Goal: Task Accomplishment & Management: Manage account settings

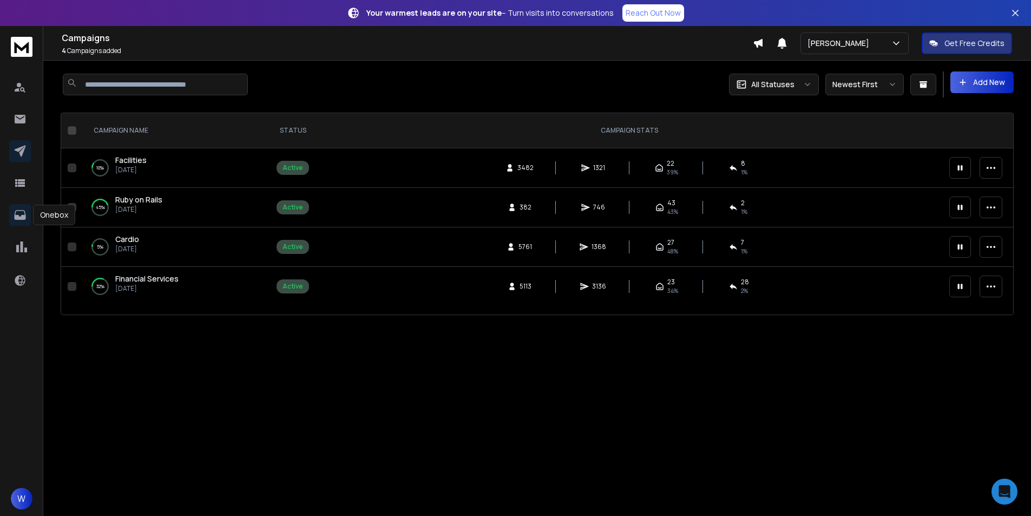
click at [17, 212] on icon at bounding box center [20, 214] width 13 height 13
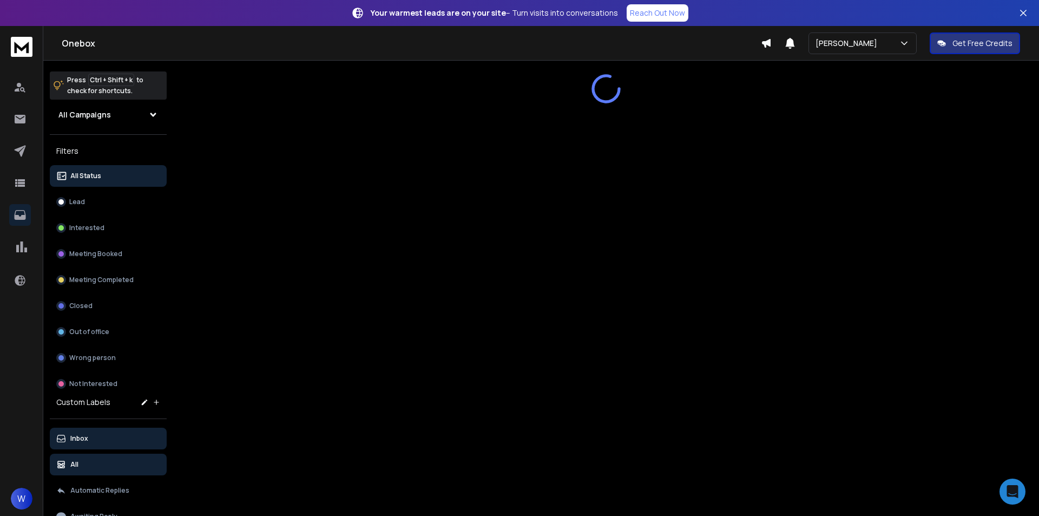
click at [80, 468] on button "All" at bounding box center [108, 465] width 117 height 22
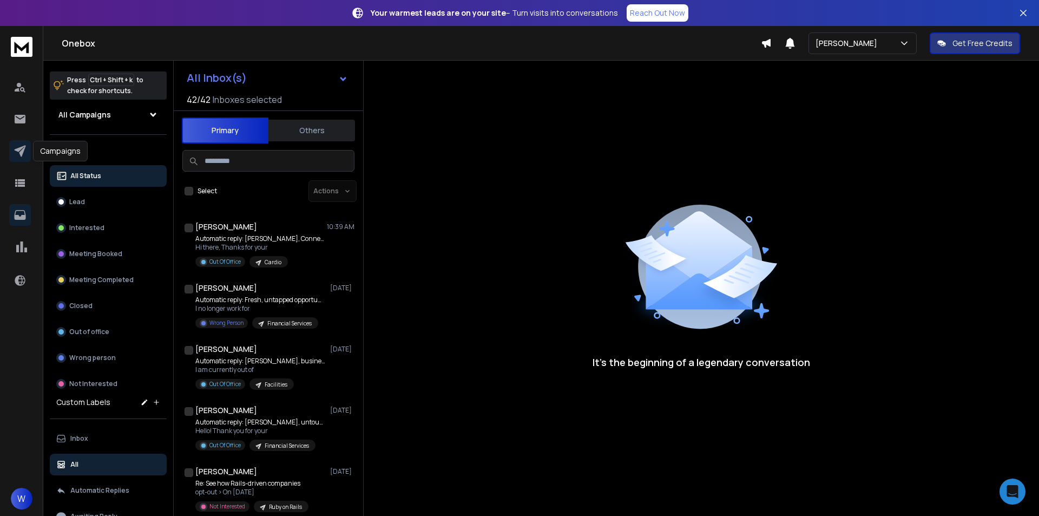
click at [23, 146] on icon at bounding box center [20, 151] width 13 height 13
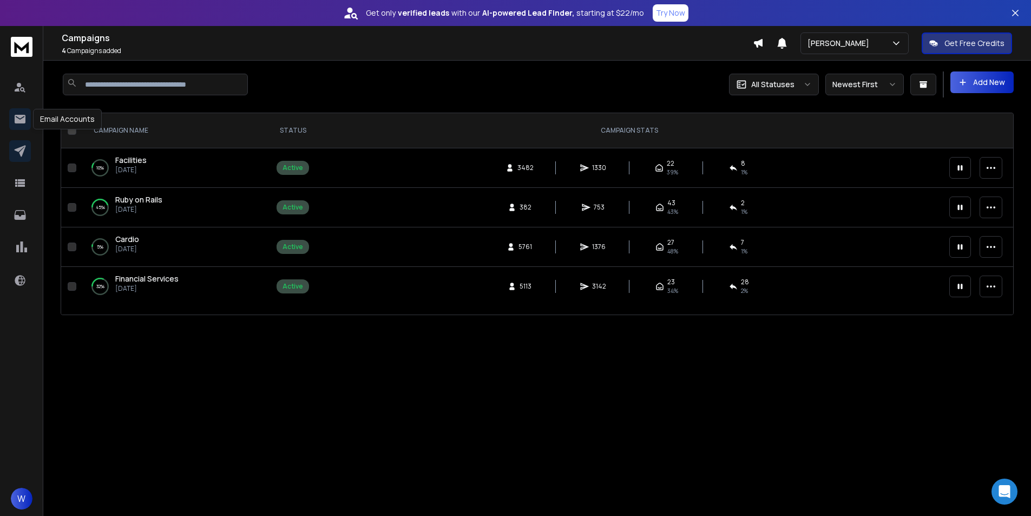
click at [22, 120] on icon at bounding box center [20, 119] width 11 height 9
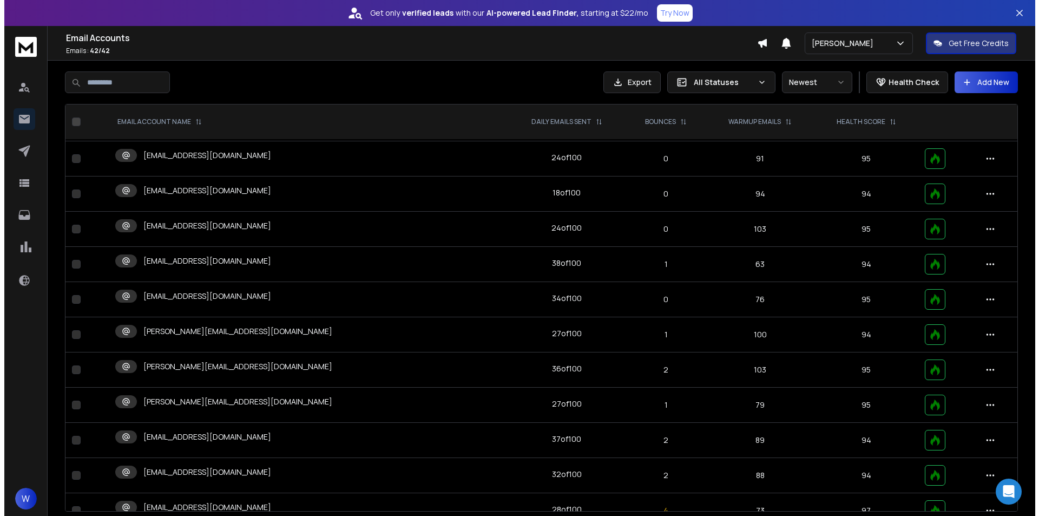
scroll to position [1115, 0]
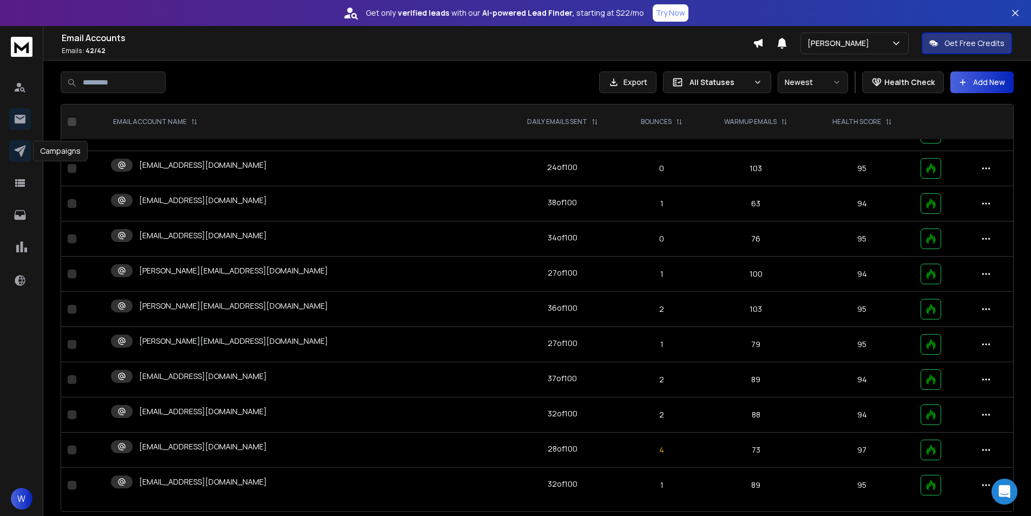
click at [14, 148] on icon at bounding box center [20, 151] width 13 height 13
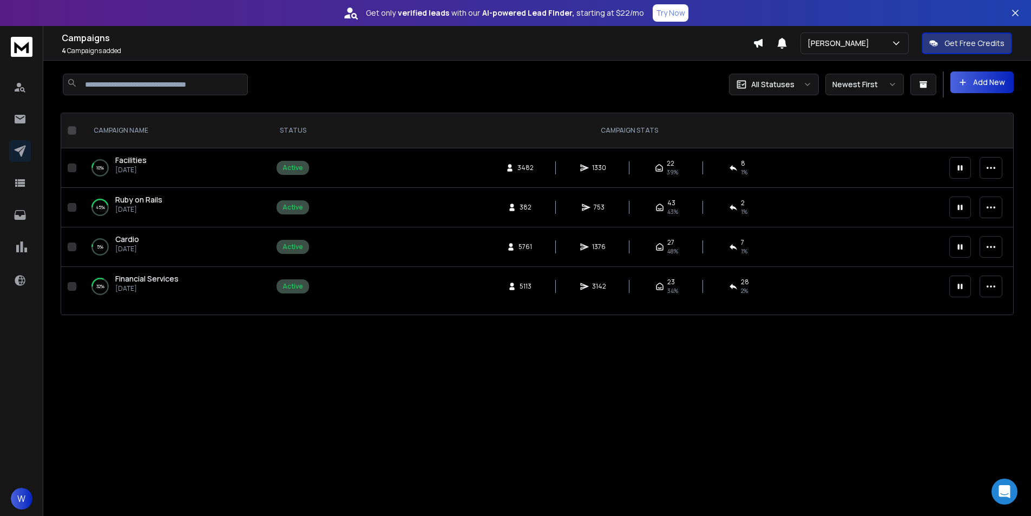
click at [370, 173] on div "3482 1330 22 39 % 8 1 %" at bounding box center [629, 167] width 614 height 17
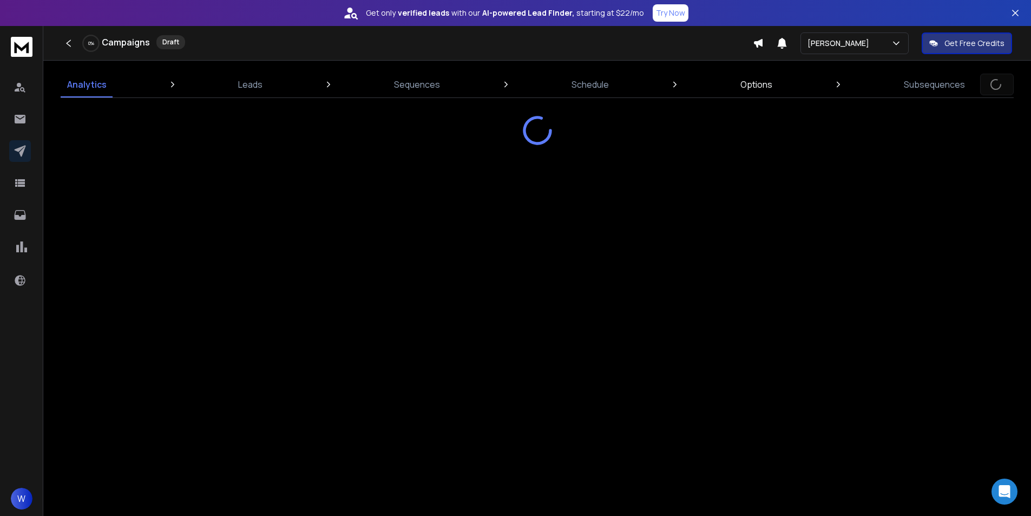
click at [756, 86] on p "Options" at bounding box center [757, 84] width 32 height 13
select select "*"
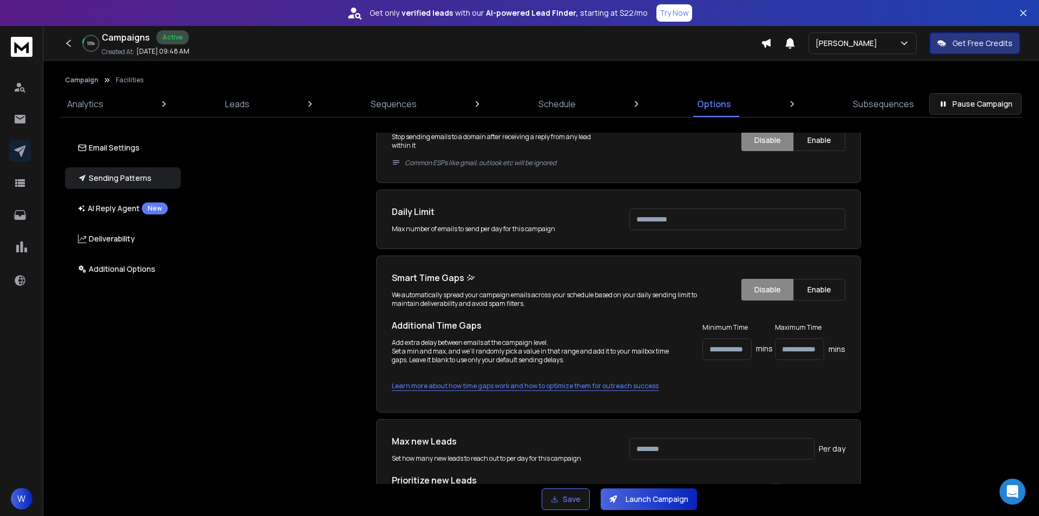
scroll to position [541, 0]
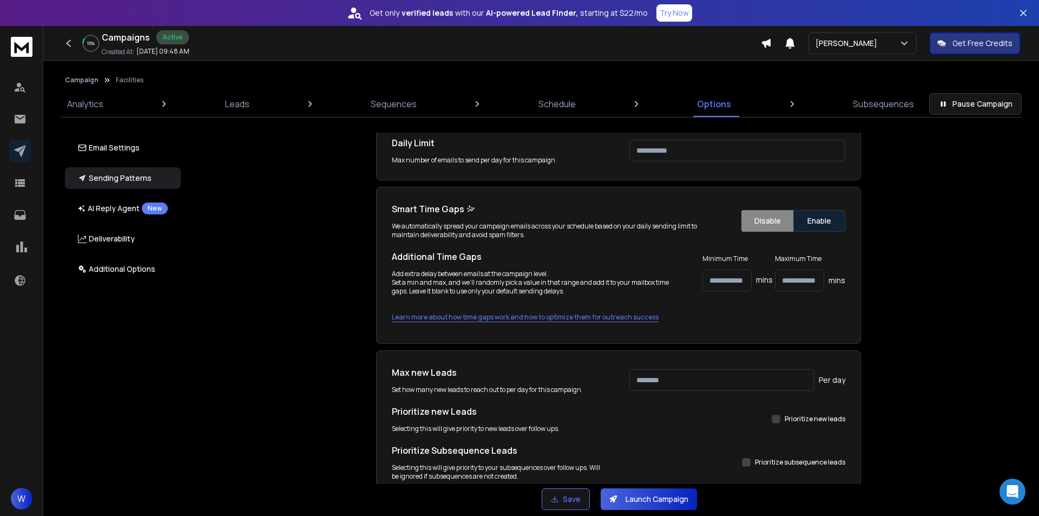
click at [823, 222] on button "Enable" at bounding box center [820, 221] width 52 height 22
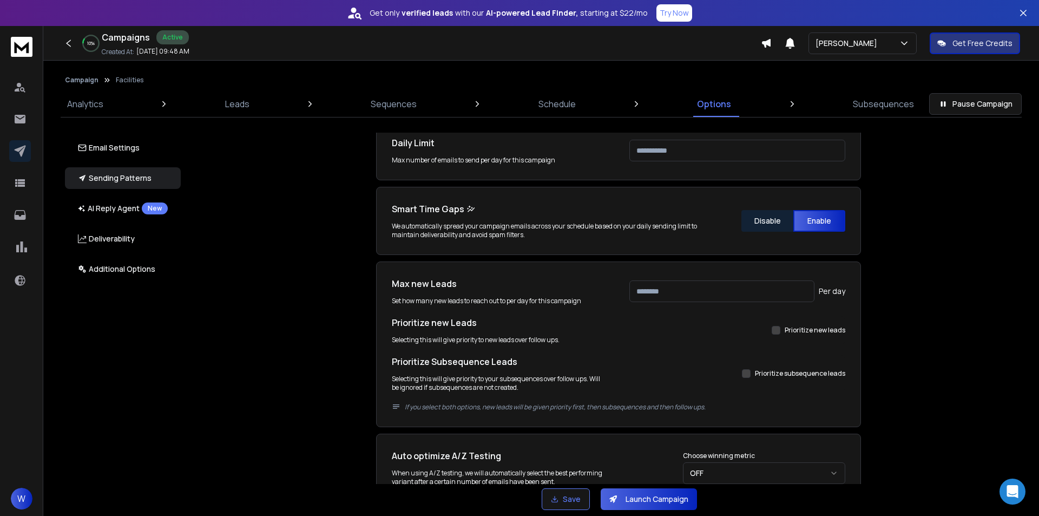
click at [775, 221] on button "Disable" at bounding box center [768, 221] width 52 height 22
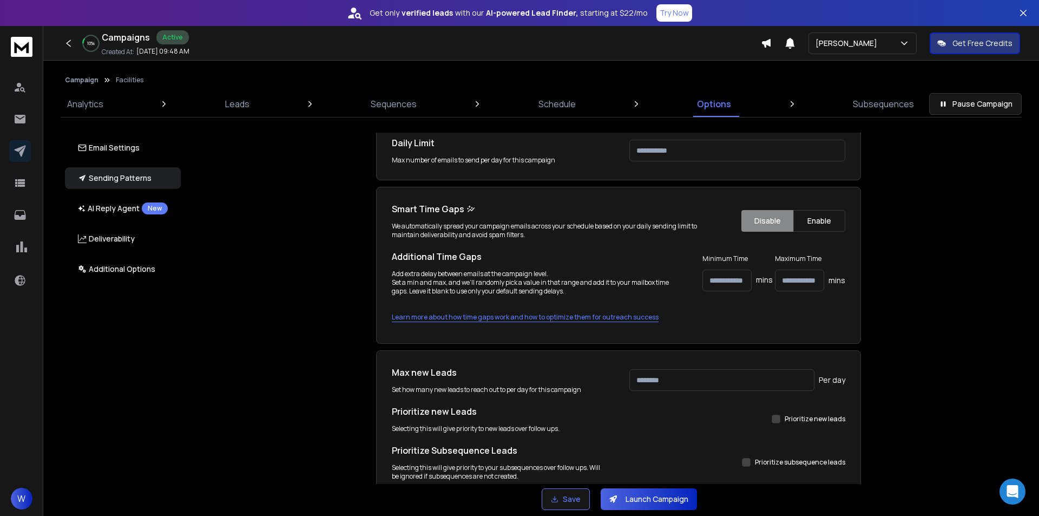
click at [589, 317] on p "Learn more about how time gaps work and how to optimize them for outreach succe…" at bounding box center [525, 317] width 267 height 9
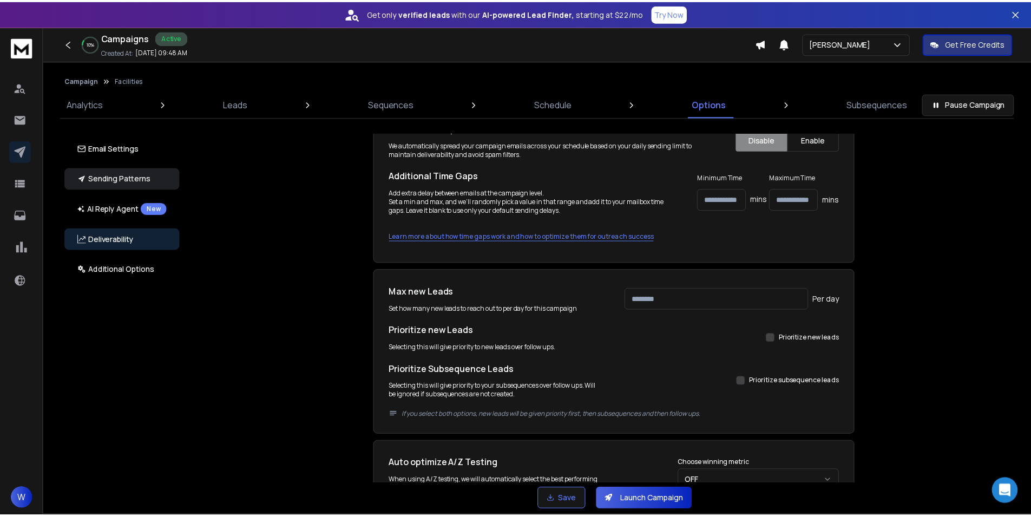
scroll to position [595, 0]
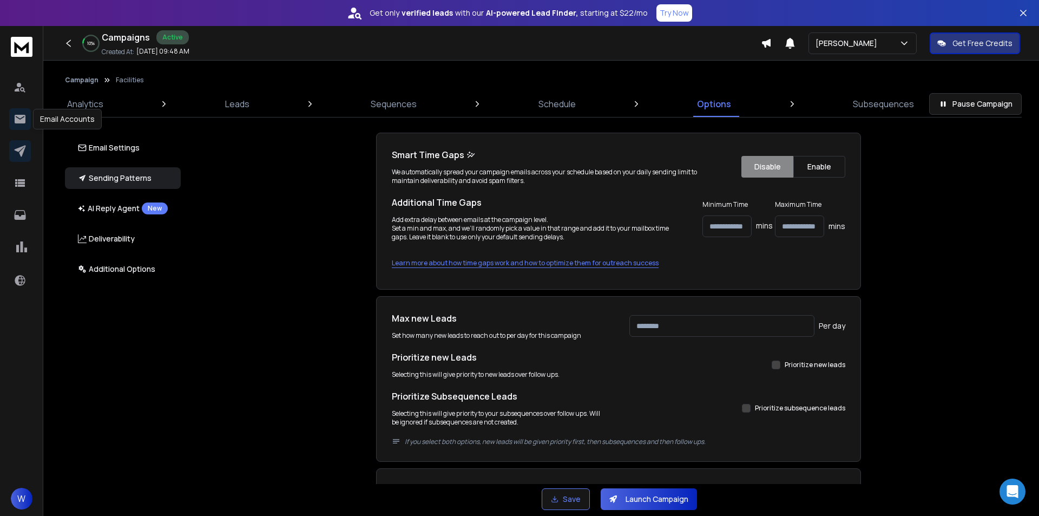
click at [17, 117] on icon at bounding box center [20, 119] width 13 height 13
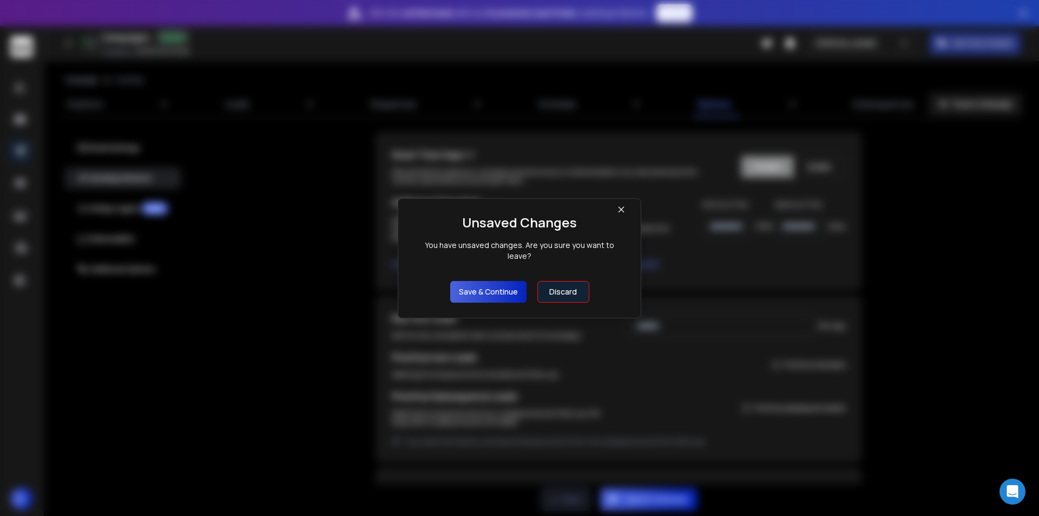
click at [469, 289] on button "Save & Continue" at bounding box center [488, 292] width 76 height 22
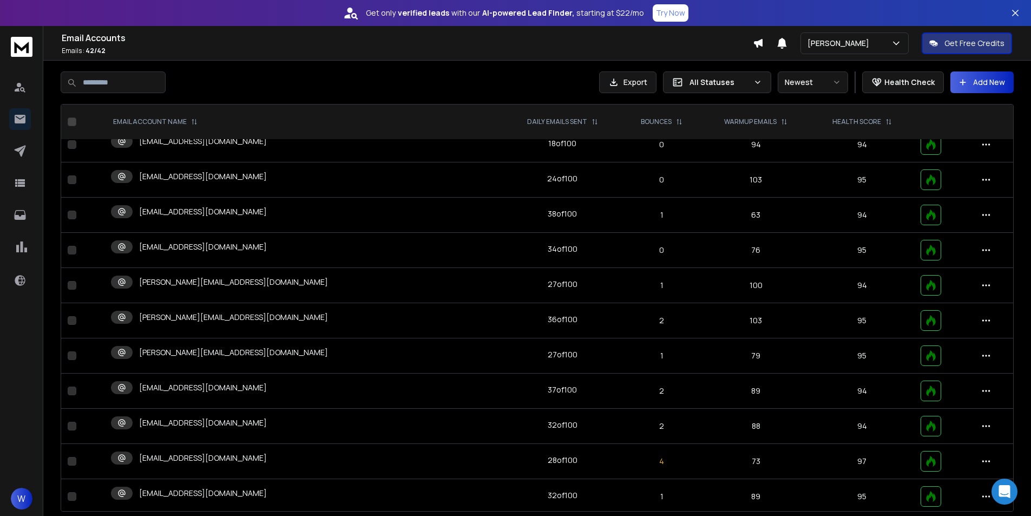
scroll to position [1115, 0]
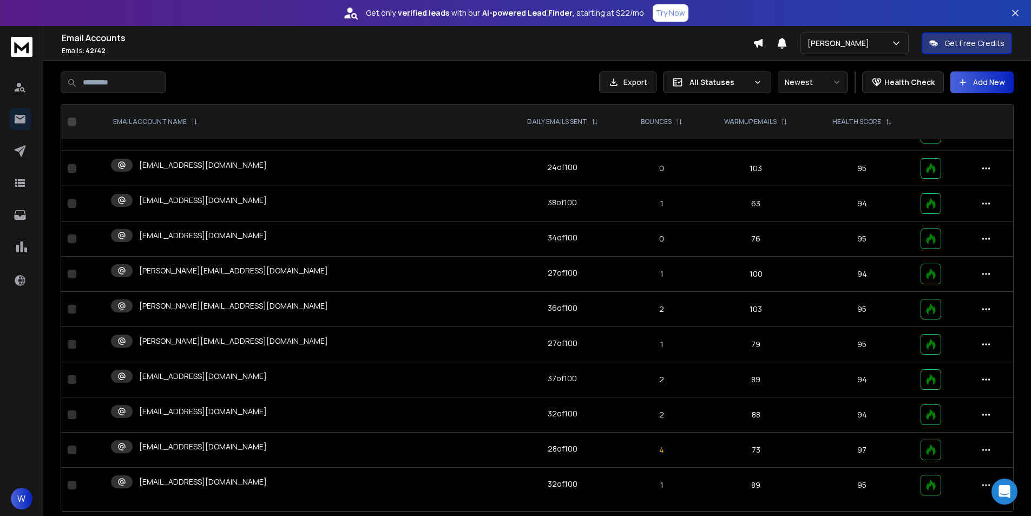
click at [41, 9] on div "Get only verified leads with our AI-powered Lead Finder, starting at $22/mo Try…" at bounding box center [515, 13] width 1031 height 26
click at [23, 147] on icon at bounding box center [19, 150] width 11 height 11
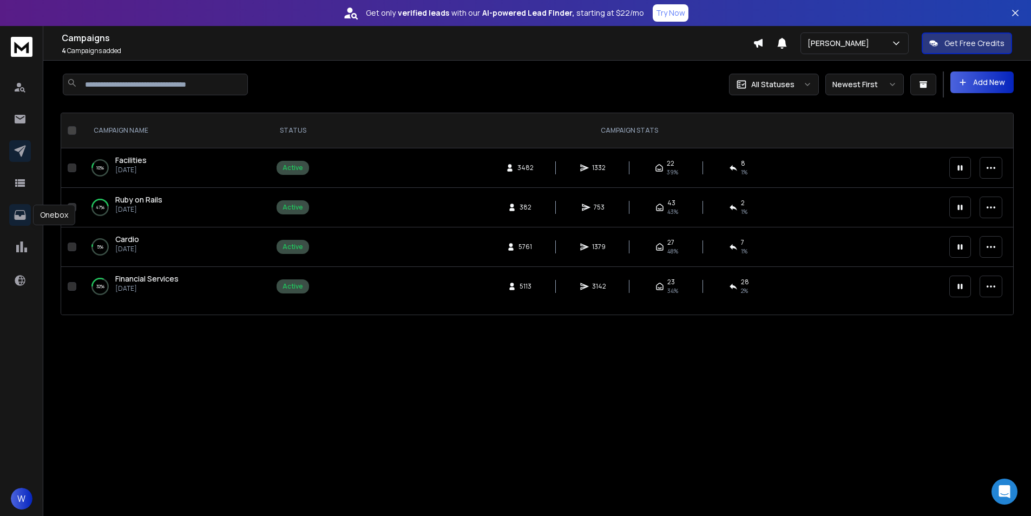
click at [18, 216] on icon at bounding box center [19, 215] width 11 height 10
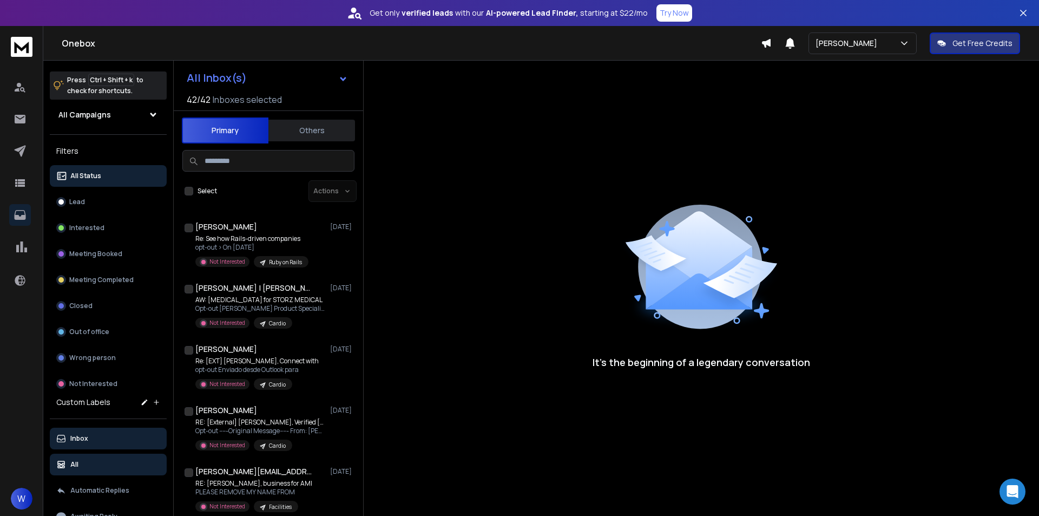
click at [108, 460] on button "All" at bounding box center [108, 465] width 117 height 22
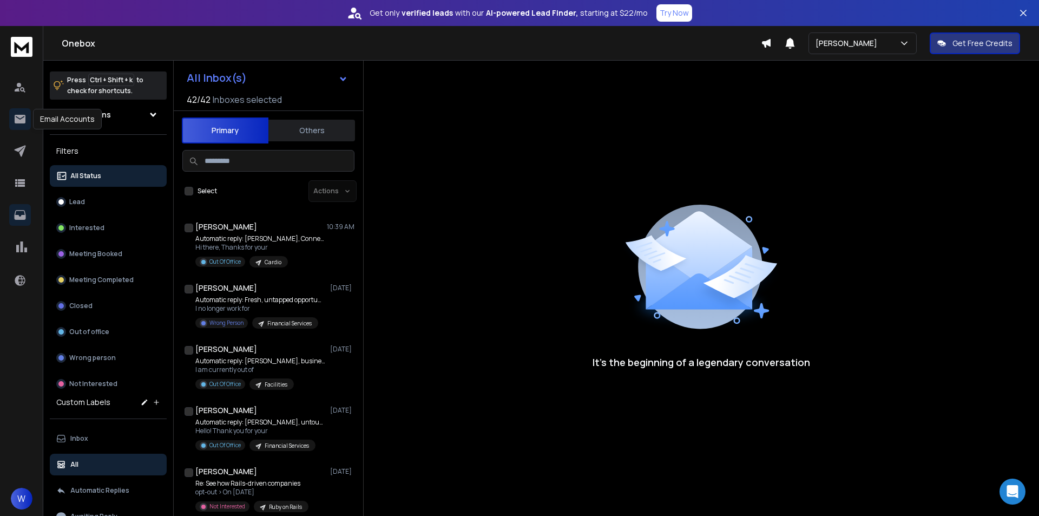
click at [18, 120] on icon at bounding box center [20, 119] width 11 height 9
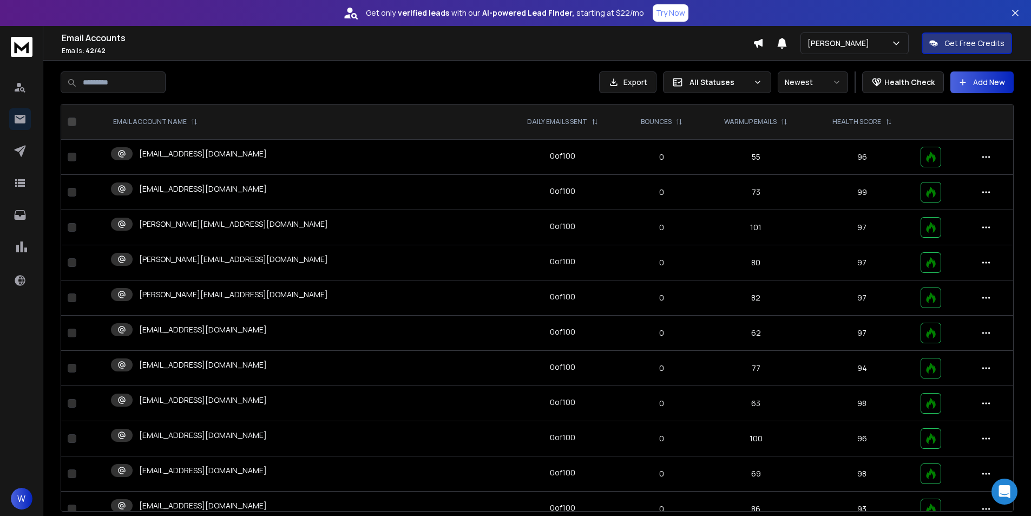
click at [926, 191] on icon at bounding box center [930, 192] width 9 height 11
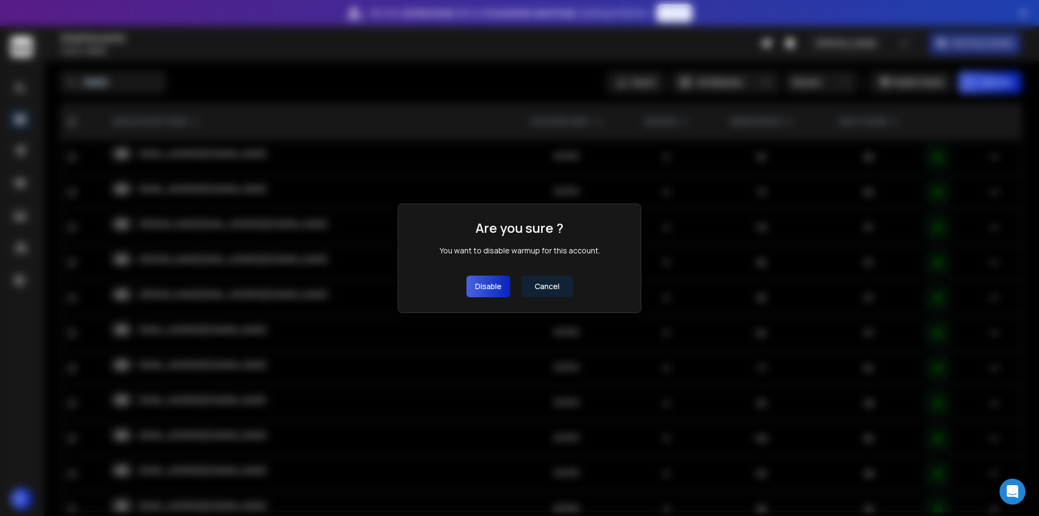
click at [545, 282] on button "Cancel" at bounding box center [547, 287] width 52 height 22
